Goal: Task Accomplishment & Management: Manage account settings

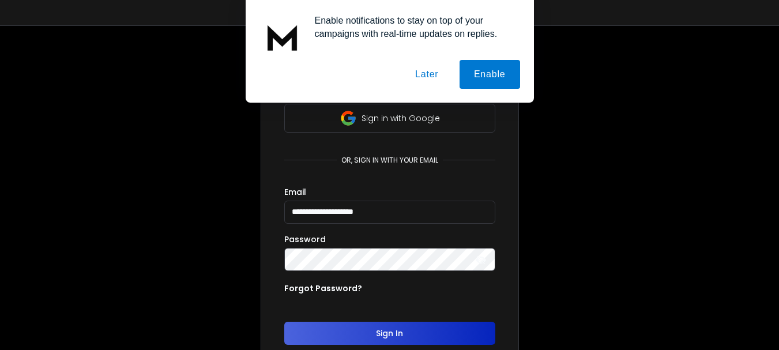
click at [373, 338] on button "Sign In" at bounding box center [389, 333] width 211 height 23
click at [402, 204] on input "**********" at bounding box center [389, 212] width 211 height 23
paste input "*****"
type input "**********"
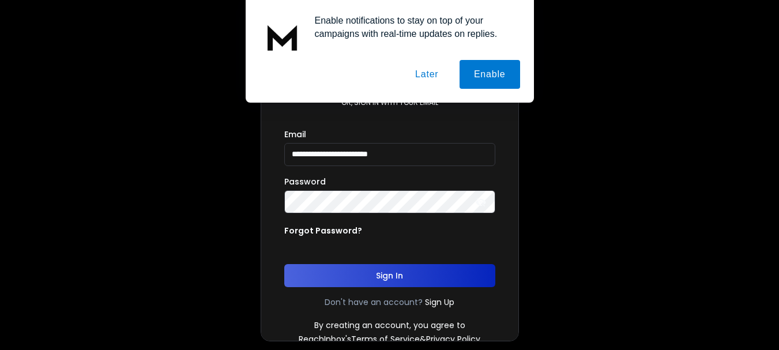
scroll to position [91, 0]
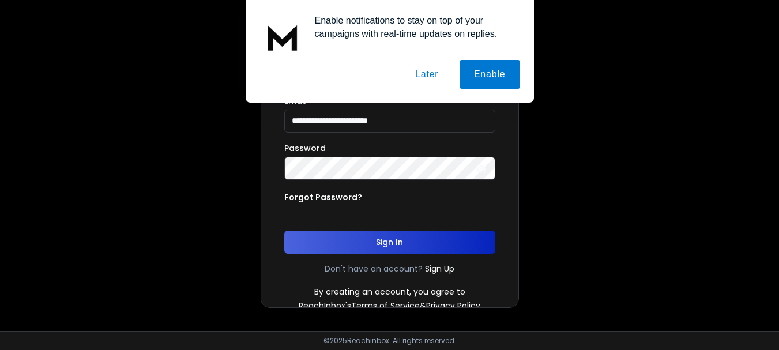
click at [408, 241] on button "Sign In" at bounding box center [389, 242] width 211 height 23
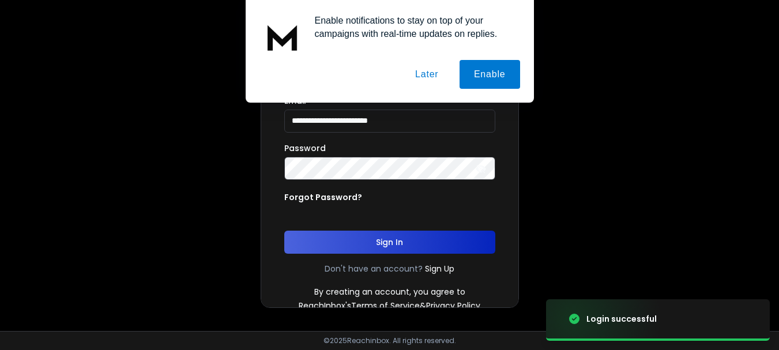
click at [426, 76] on button "Later" at bounding box center [427, 74] width 52 height 29
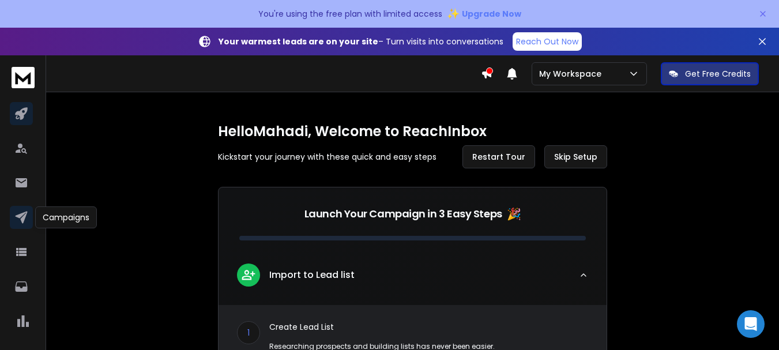
click at [13, 220] on link at bounding box center [21, 217] width 23 height 23
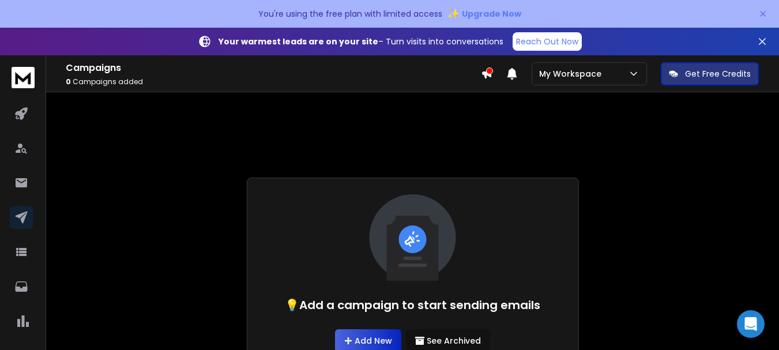
scroll to position [31, 0]
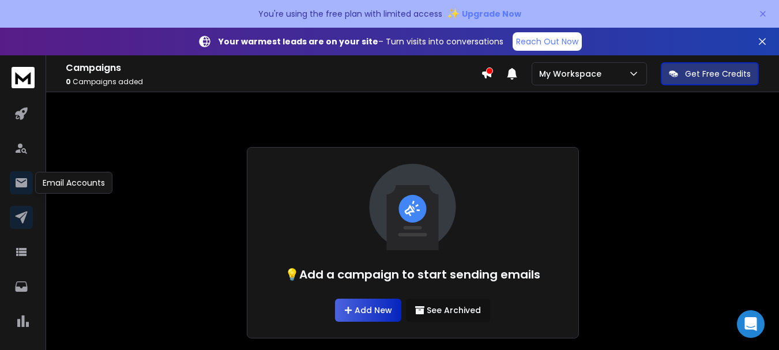
click at [20, 187] on icon at bounding box center [21, 183] width 14 height 14
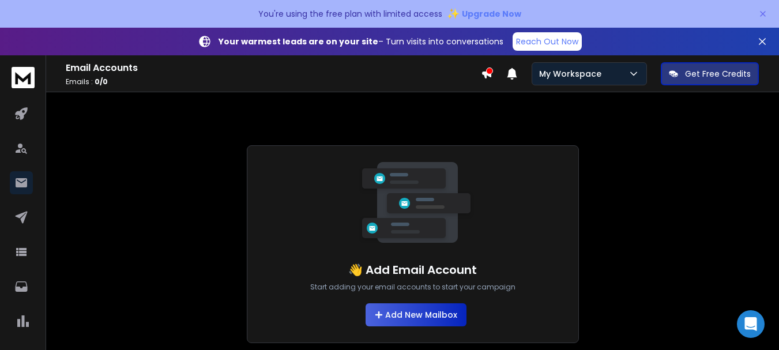
click at [590, 73] on p "My Workspace" at bounding box center [572, 74] width 67 height 12
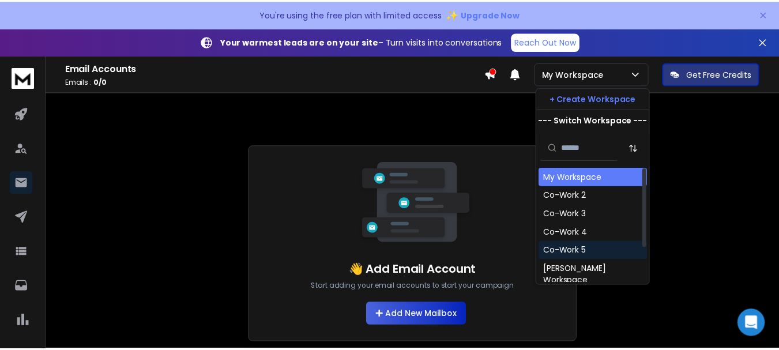
scroll to position [51, 0]
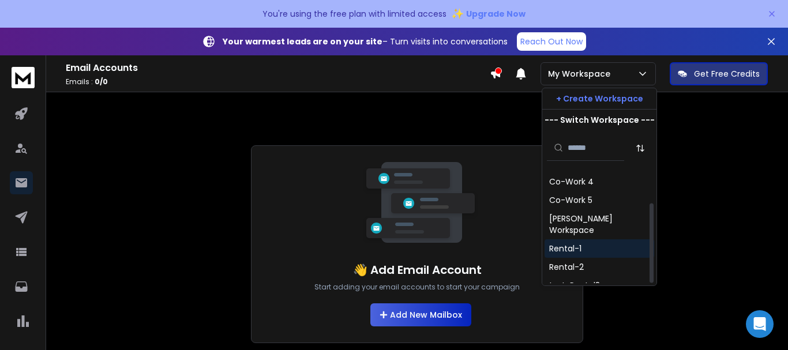
click at [575, 243] on div "Rental-1" at bounding box center [565, 249] width 32 height 12
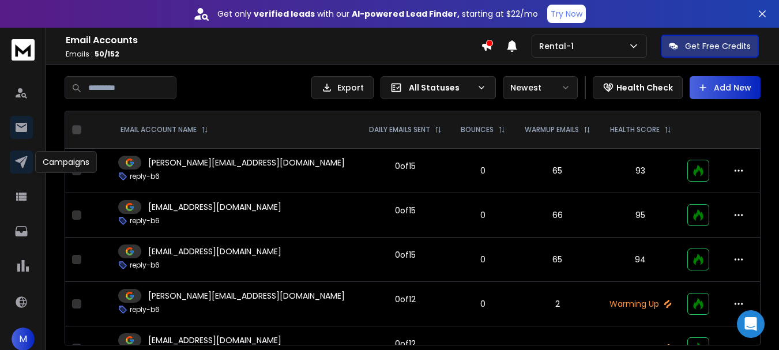
click at [19, 162] on icon at bounding box center [21, 162] width 12 height 12
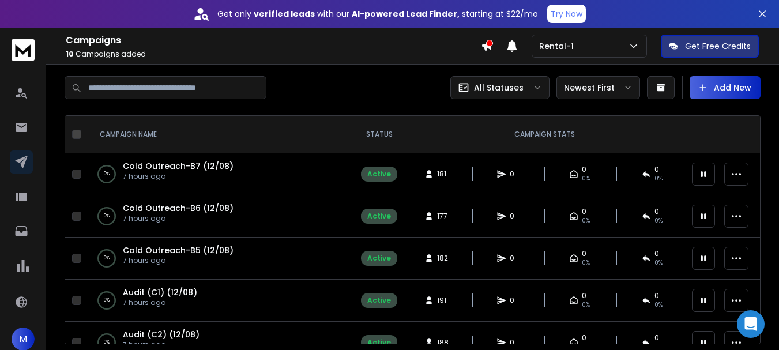
click at [245, 181] on div "0 % Cold Outreach-B7 (12/08) 7 hours ago" at bounding box center [219, 174] width 245 height 28
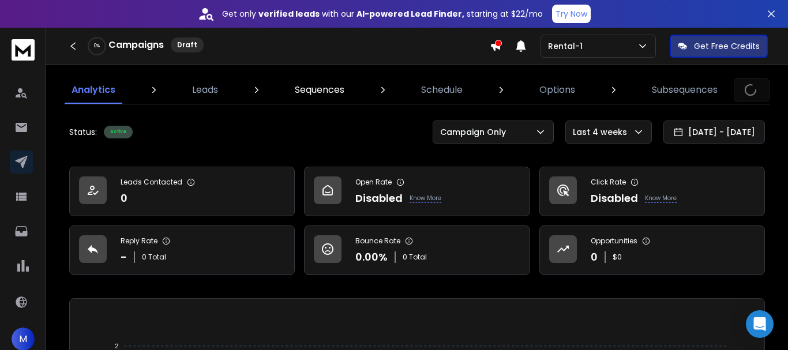
click at [322, 88] on p "Sequences" at bounding box center [320, 90] width 50 height 14
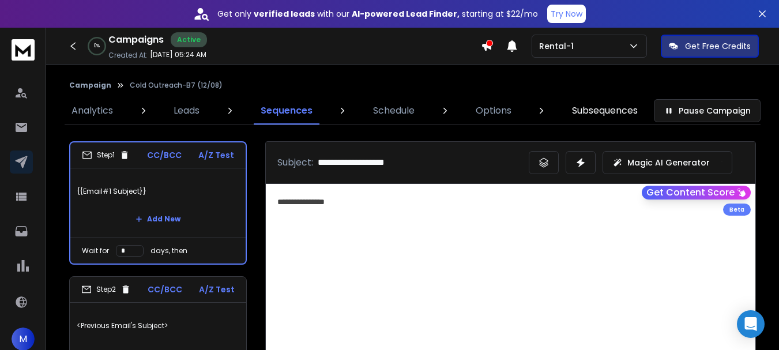
click at [592, 104] on p "Subsequences" at bounding box center [605, 111] width 66 height 14
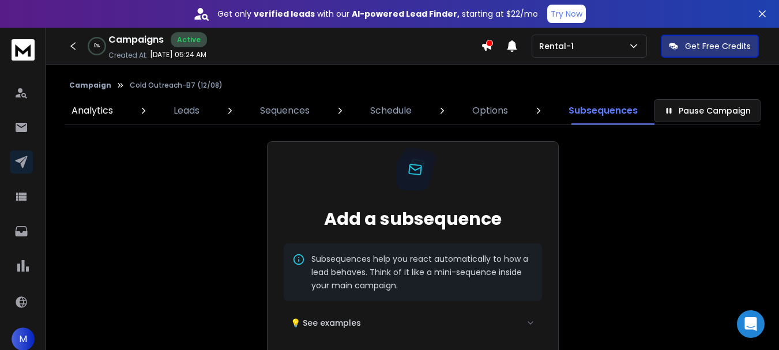
click at [91, 115] on p "Analytics" at bounding box center [93, 111] width 42 height 14
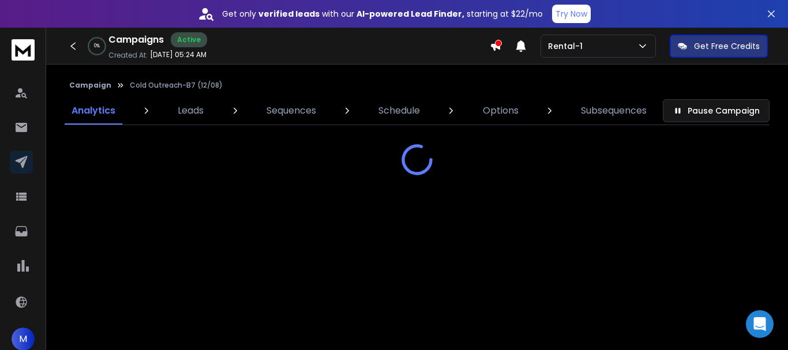
click at [84, 86] on button "Campaign" at bounding box center [90, 85] width 42 height 9
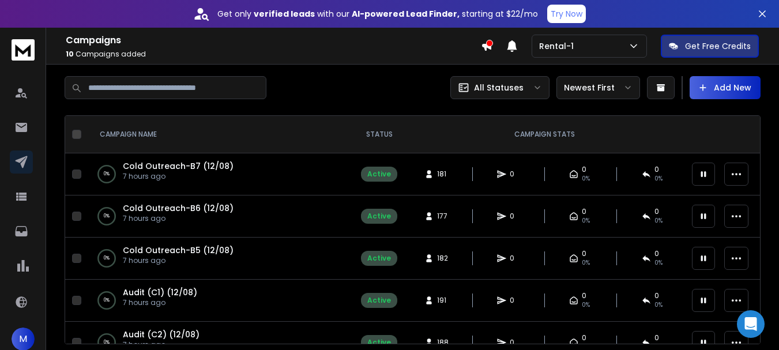
click at [185, 248] on span "Cold Outreach-B5 (12/08)" at bounding box center [178, 251] width 111 height 12
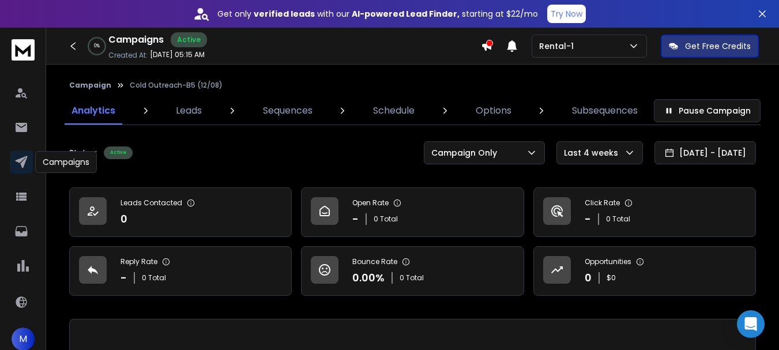
click at [16, 154] on link at bounding box center [21, 162] width 23 height 23
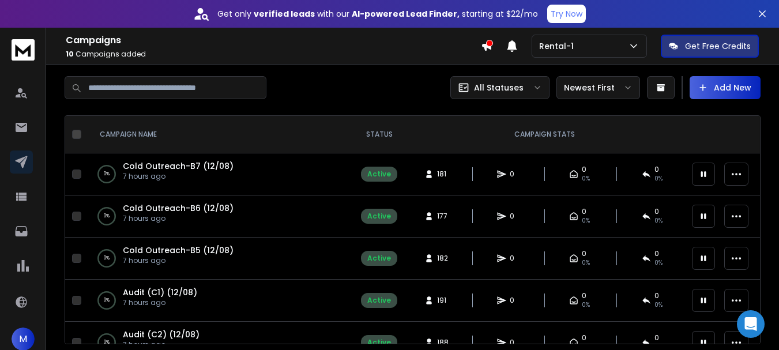
click at [208, 207] on span "Cold Outreach-B6 (12/08)" at bounding box center [178, 208] width 111 height 12
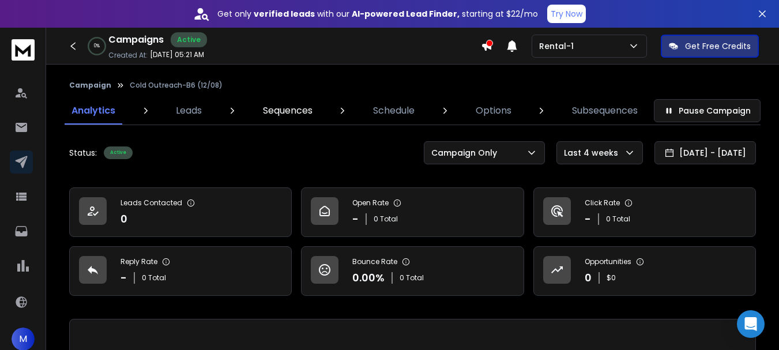
click at [294, 110] on p "Sequences" at bounding box center [288, 111] width 50 height 14
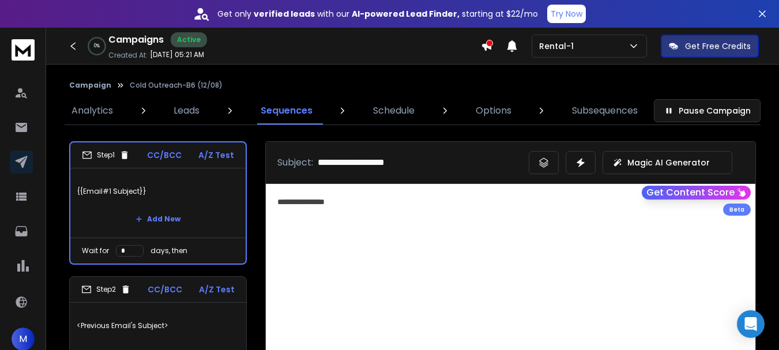
click at [89, 85] on button "Campaign" at bounding box center [90, 85] width 42 height 9
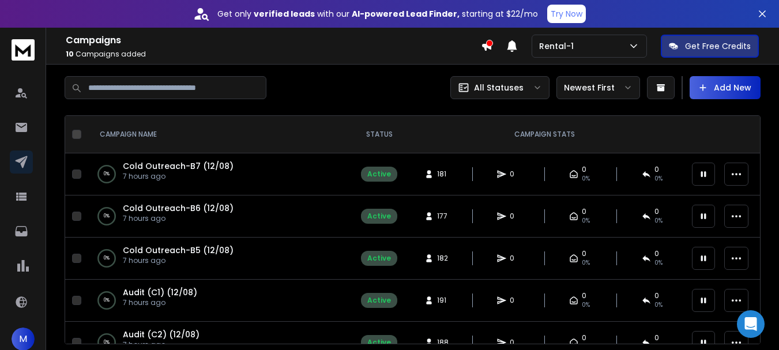
scroll to position [173, 0]
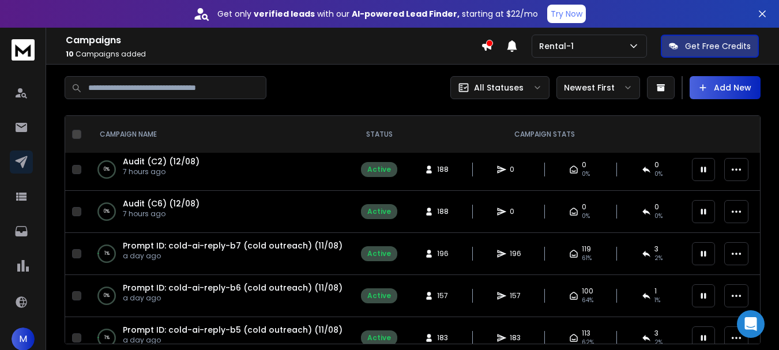
click at [221, 249] on span "Prompt ID: cold-ai-reply-b7 (cold outreach) (11/08)" at bounding box center [233, 246] width 220 height 12
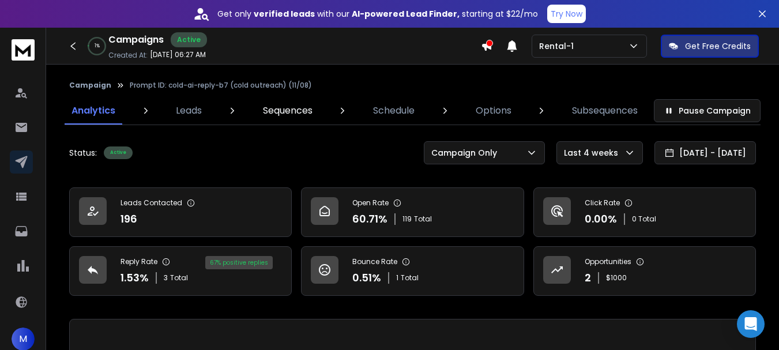
click at [288, 111] on p "Sequences" at bounding box center [288, 111] width 50 height 14
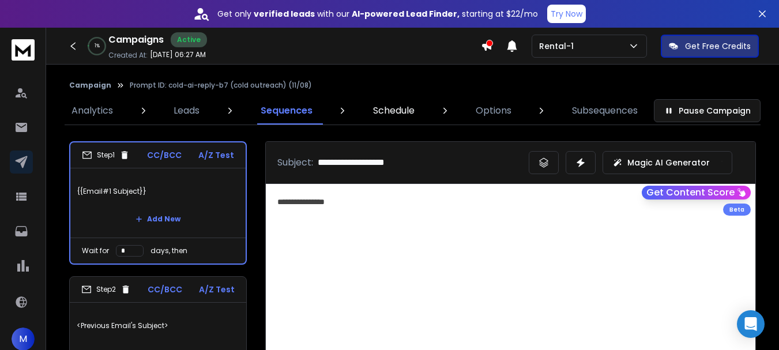
click at [397, 108] on p "Schedule" at bounding box center [394, 111] width 42 height 14
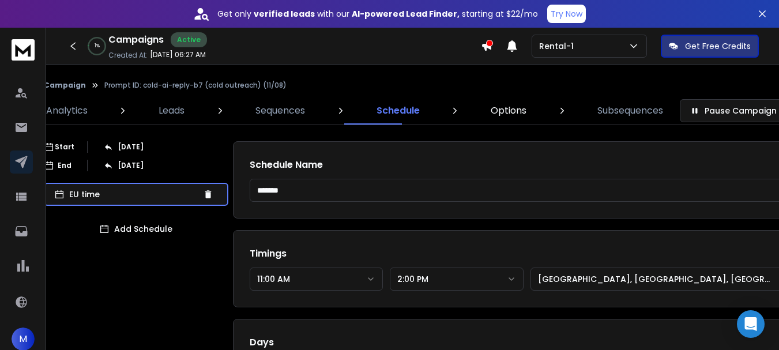
click at [491, 110] on p "Options" at bounding box center [509, 111] width 36 height 14
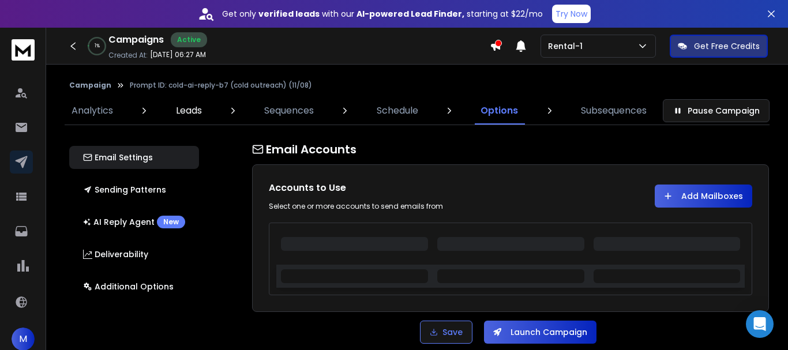
click at [192, 111] on p "Leads" at bounding box center [189, 111] width 26 height 14
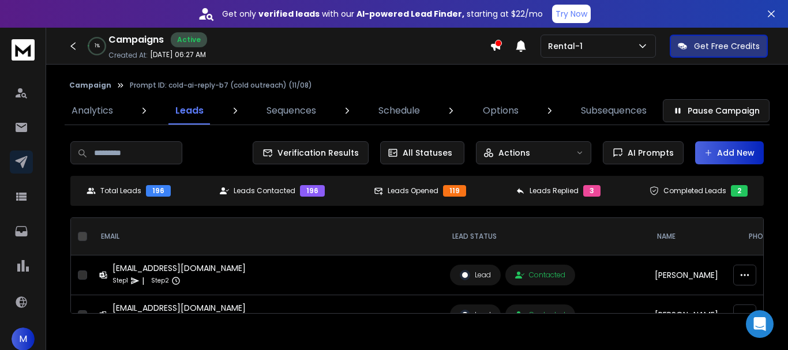
click at [212, 269] on div "koen@carronpromotions.be" at bounding box center [178, 268] width 133 height 12
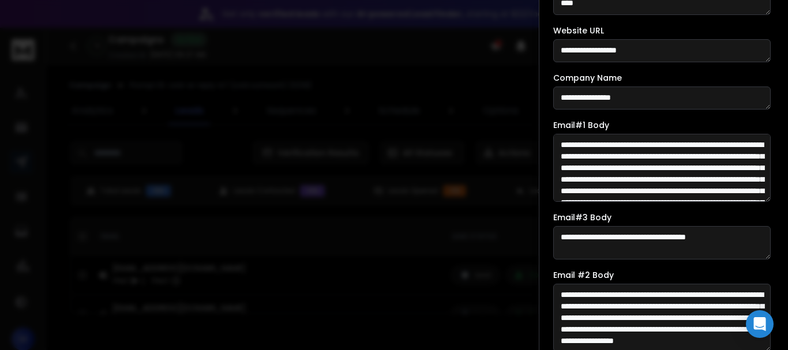
scroll to position [519, 0]
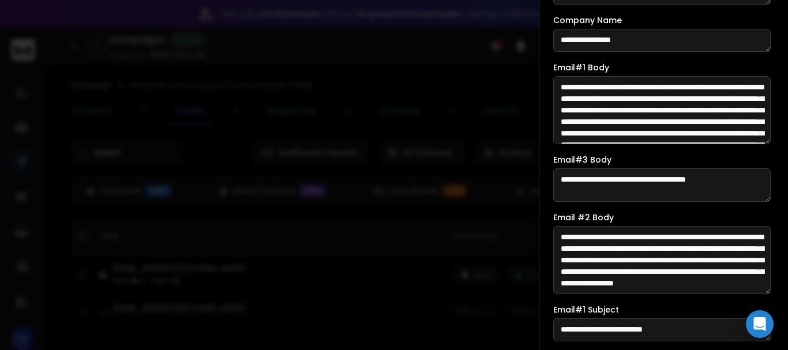
click at [669, 107] on textarea "**********" at bounding box center [661, 110] width 217 height 68
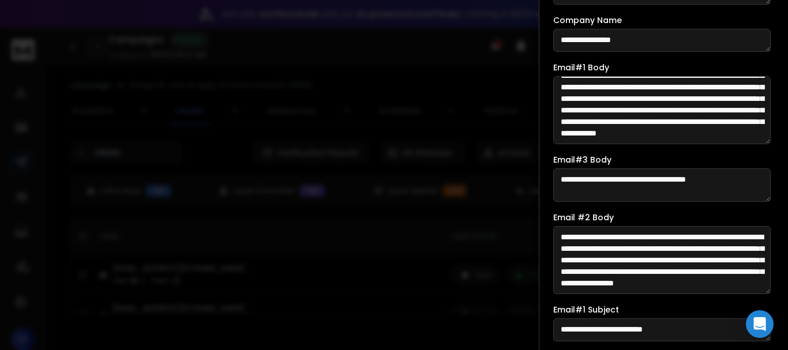
click at [692, 104] on textarea "**********" at bounding box center [661, 110] width 217 height 68
click at [654, 277] on textarea "**********" at bounding box center [661, 260] width 217 height 68
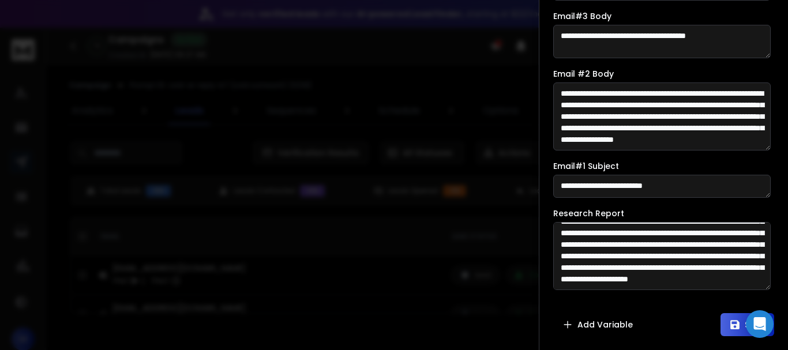
scroll to position [519, 0]
click at [660, 271] on textarea at bounding box center [661, 256] width 217 height 68
